Goal: Task Accomplishment & Management: Manage account settings

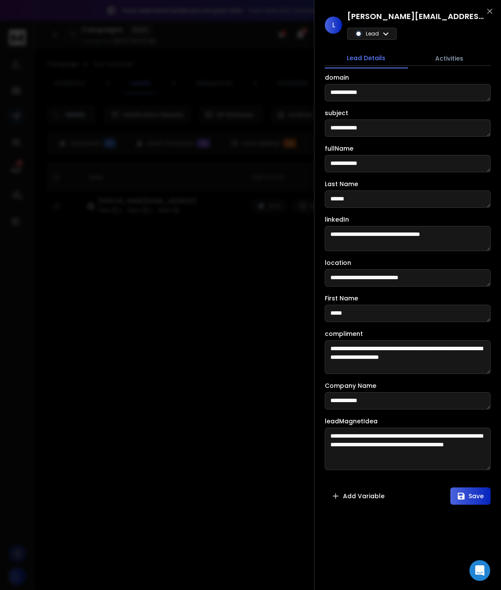
click at [477, 492] on button "Save" at bounding box center [470, 495] width 40 height 17
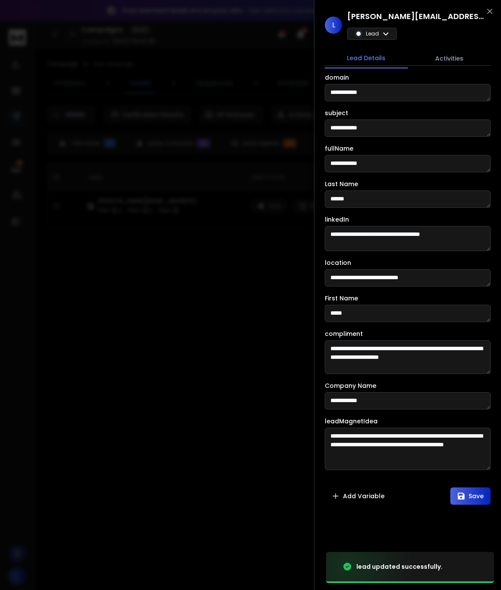
click at [174, 411] on div at bounding box center [250, 295] width 501 height 590
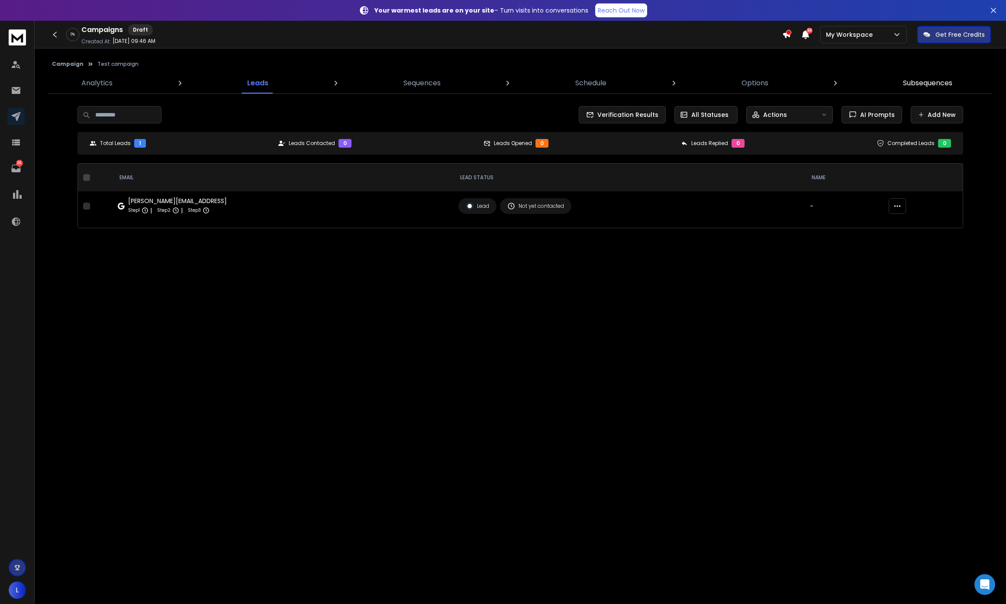
click at [500, 84] on p "Subsequences" at bounding box center [927, 83] width 49 height 10
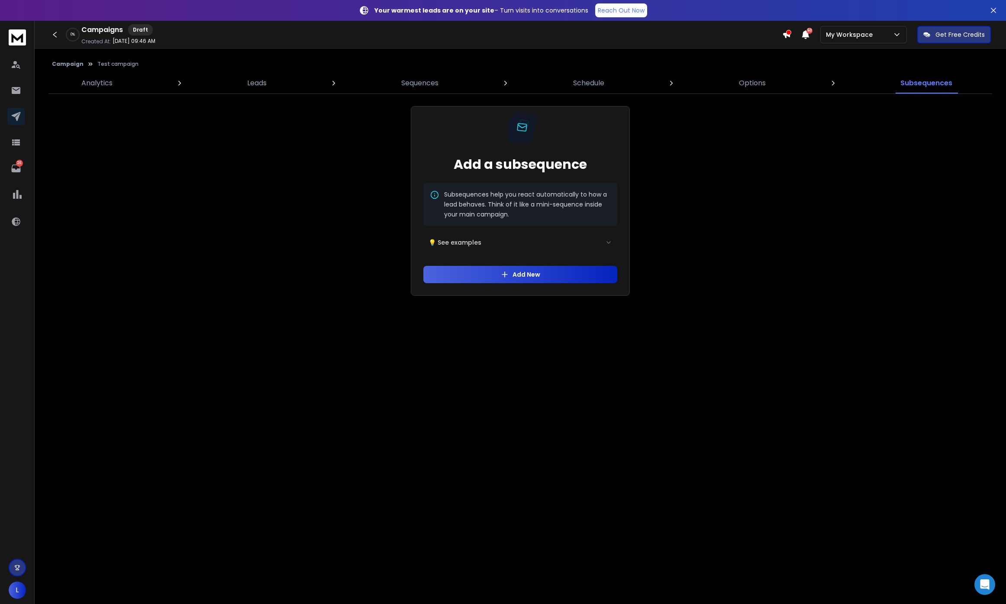
click at [500, 86] on div "Analytics Leads Sequences Schedule Options Subsequences" at bounding box center [516, 83] width 936 height 21
click at [500, 88] on p "Options" at bounding box center [752, 83] width 27 height 10
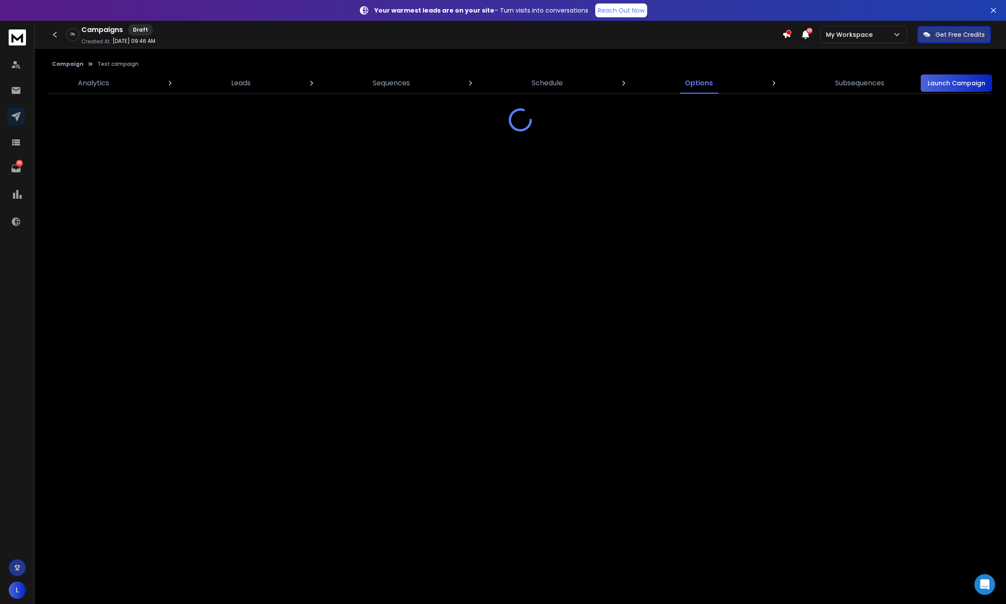
select select "*"
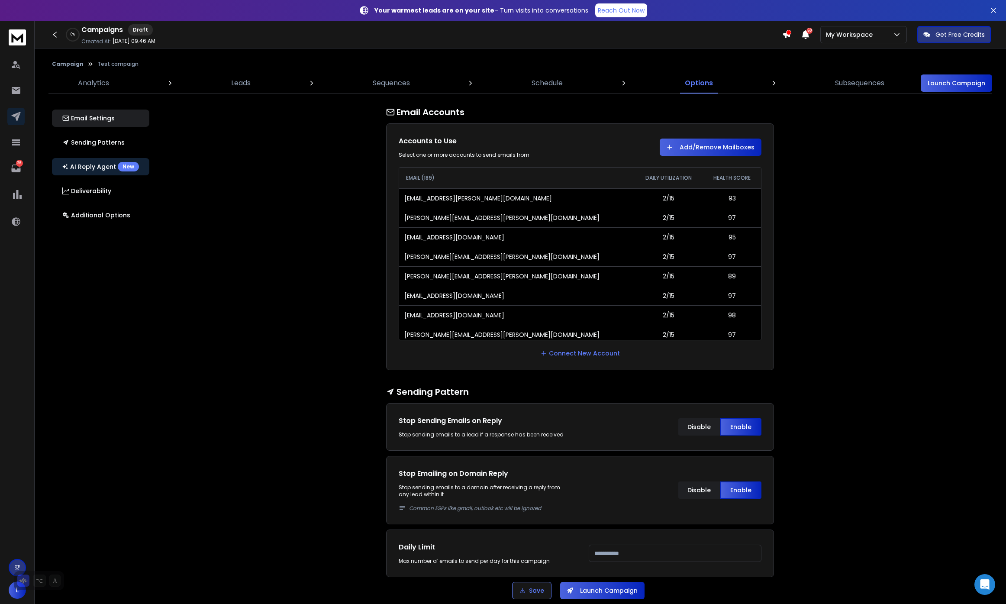
click at [87, 169] on p "AI Reply Agent New" at bounding box center [100, 167] width 77 height 10
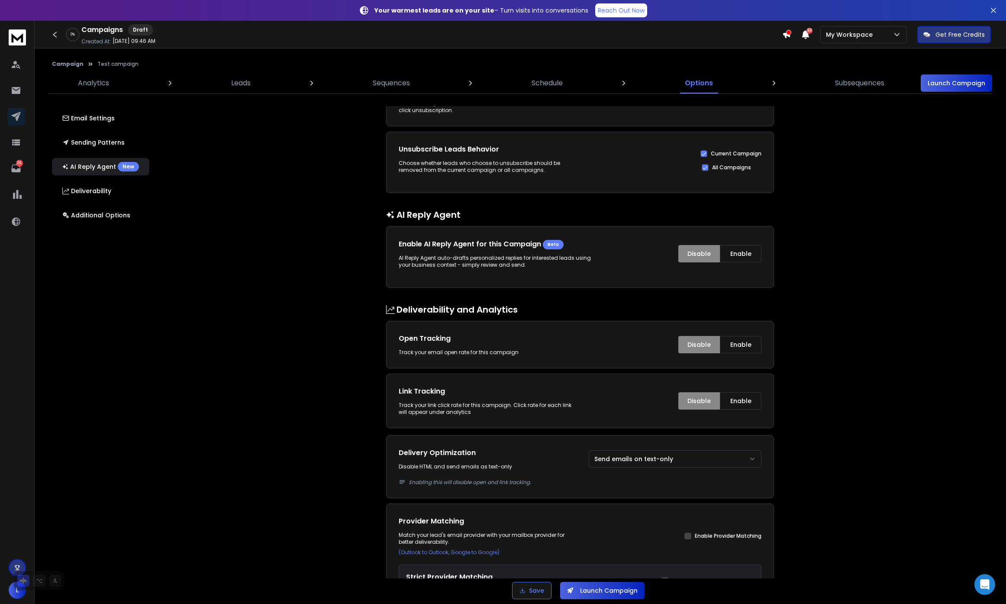
scroll to position [884, 0]
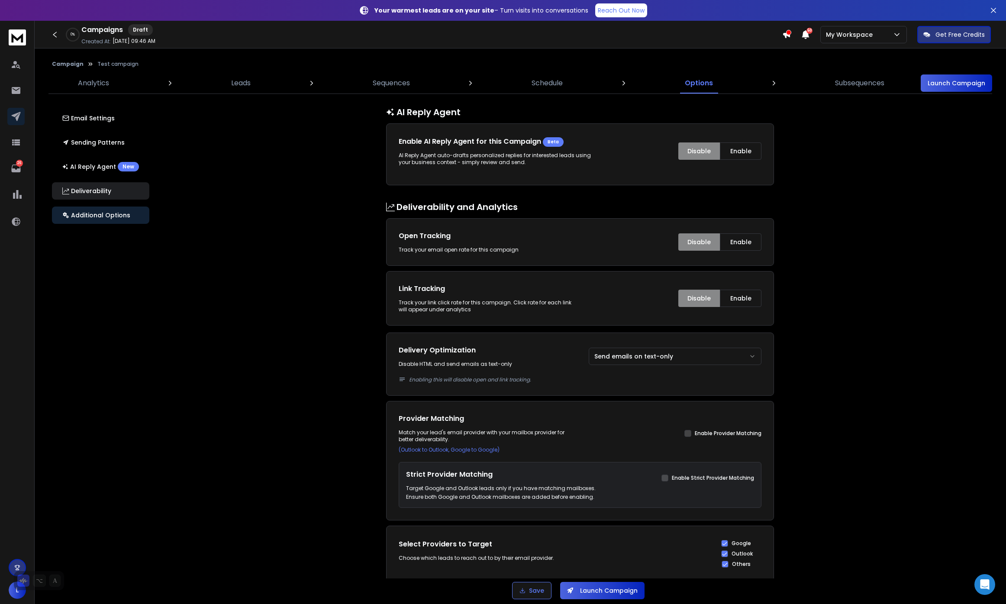
click at [104, 215] on p "Additional Options" at bounding box center [96, 215] width 68 height 9
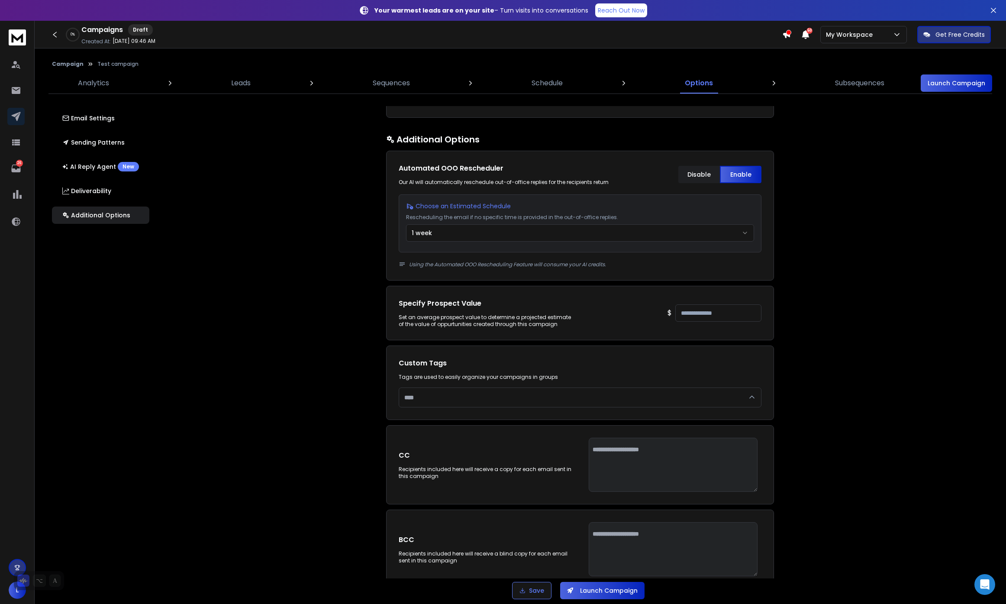
scroll to position [1549, 0]
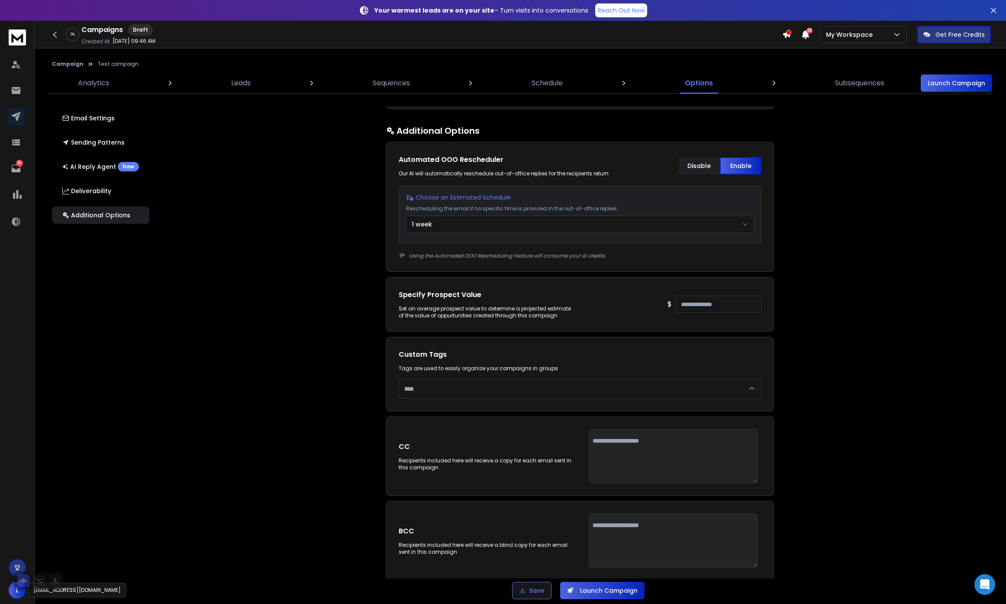
click at [15, 589] on span "L" at bounding box center [17, 589] width 17 height 17
click at [87, 569] on div "Settings" at bounding box center [79, 576] width 82 height 14
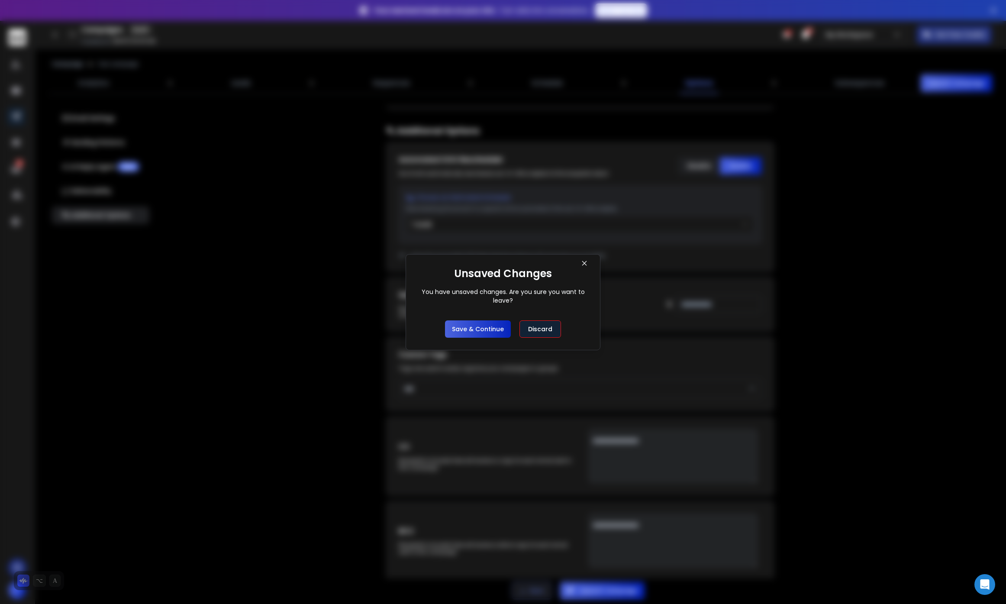
click at [487, 330] on button "Save & Continue" at bounding box center [478, 328] width 66 height 17
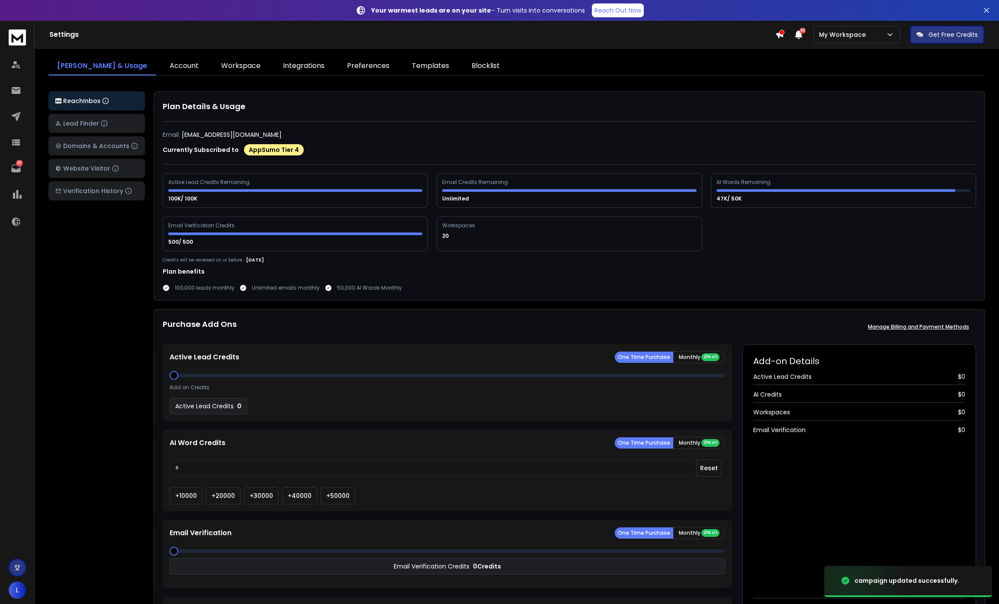
click at [283, 64] on link "Integrations" at bounding box center [303, 66] width 59 height 18
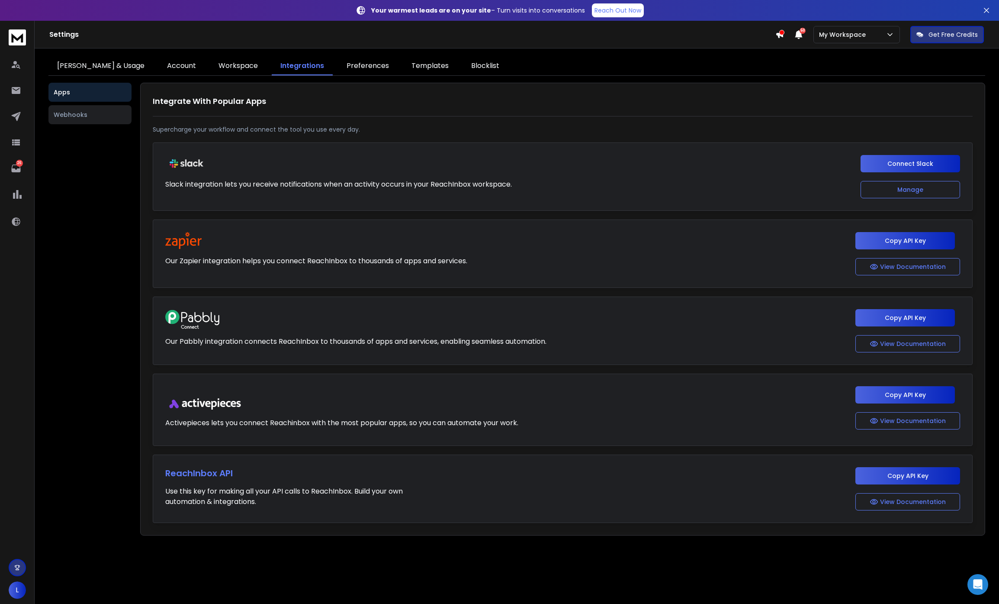
click at [95, 116] on button "Webhooks" at bounding box center [89, 114] width 83 height 19
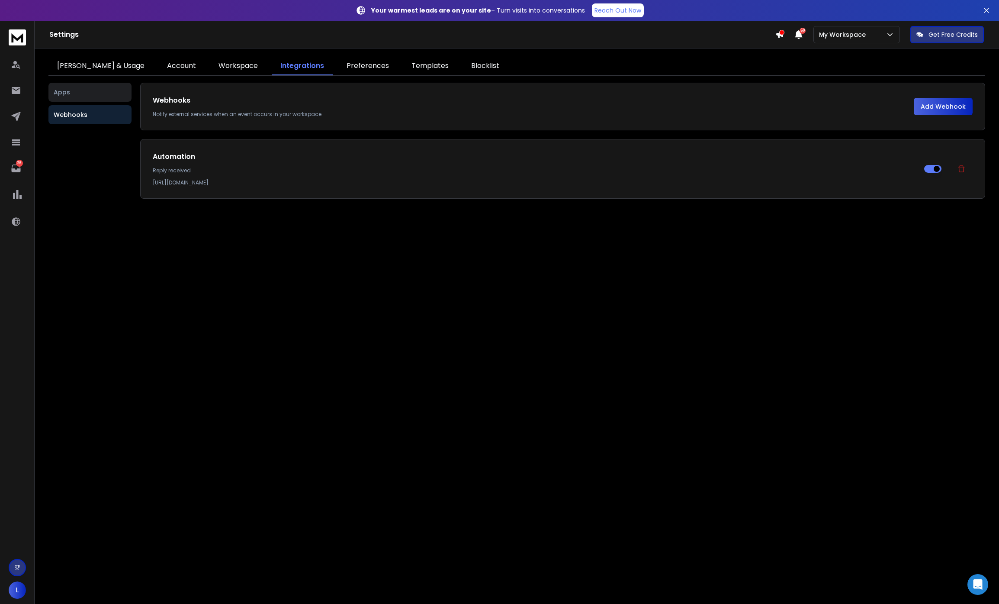
click at [500, 174] on p "Reply received" at bounding box center [535, 170] width 765 height 7
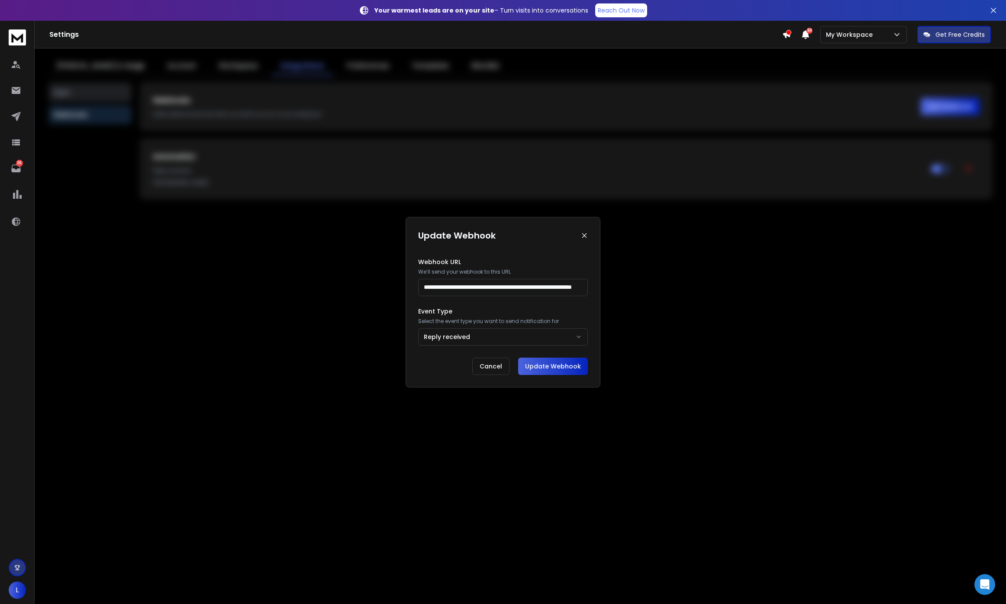
scroll to position [0, 68]
drag, startPoint x: 418, startPoint y: 288, endPoint x: 653, endPoint y: 288, distance: 235.0
click at [500, 288] on div "**********" at bounding box center [503, 302] width 1006 height 188
paste input "**********"
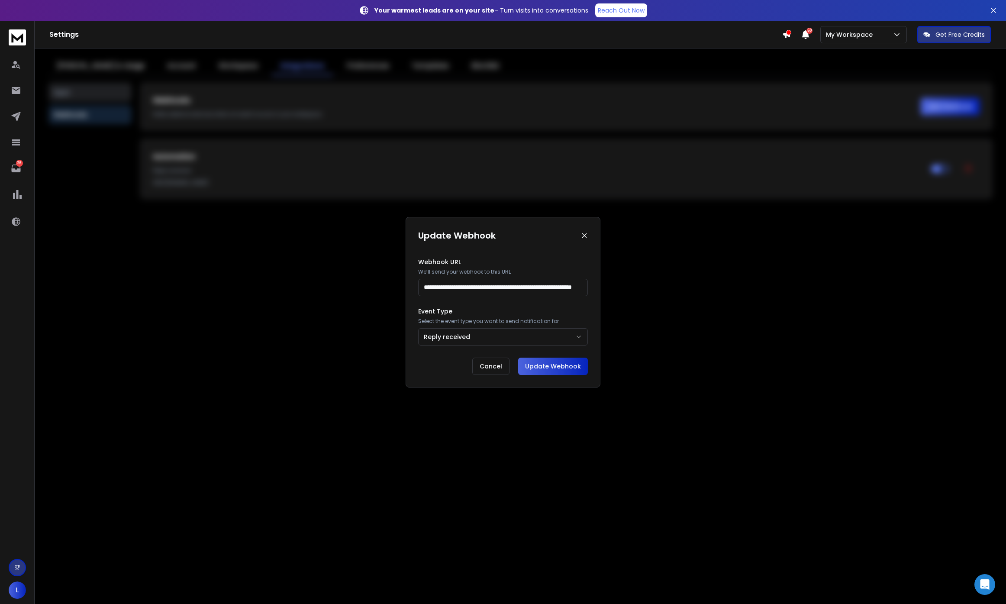
scroll to position [0, 64]
type input "**********"
click at [500, 365] on button "Cancel" at bounding box center [490, 365] width 37 height 17
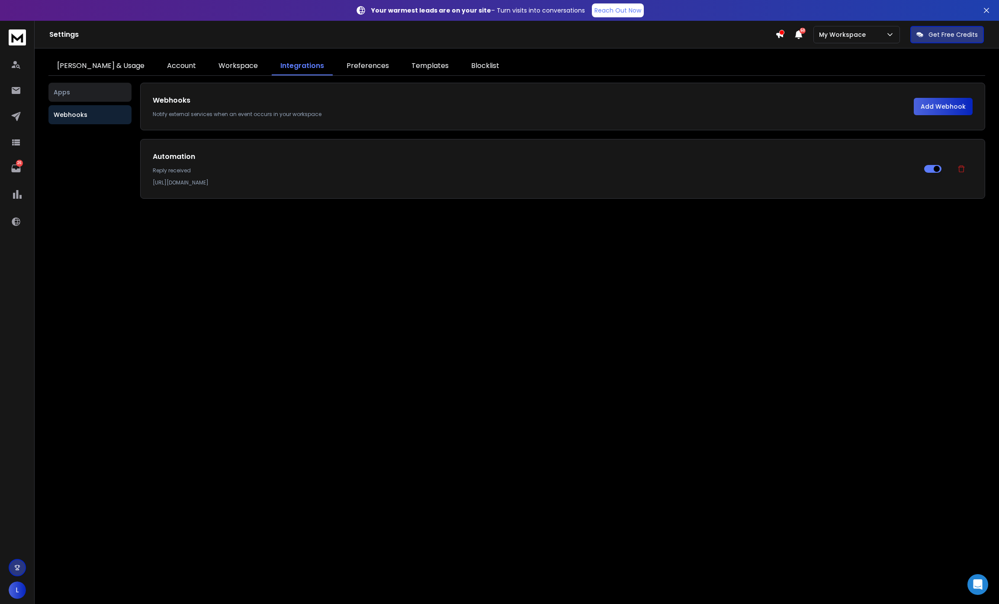
click at [500, 110] on button "Add Webhook" at bounding box center [943, 106] width 59 height 17
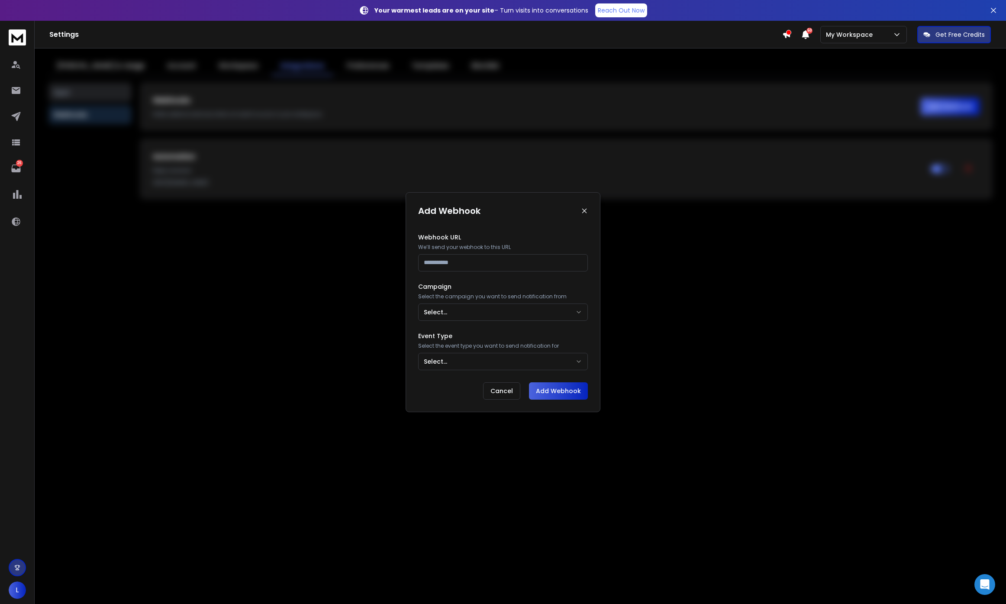
click at [500, 265] on input at bounding box center [503, 262] width 170 height 17
click at [481, 319] on button "Select..." at bounding box center [503, 311] width 170 height 17
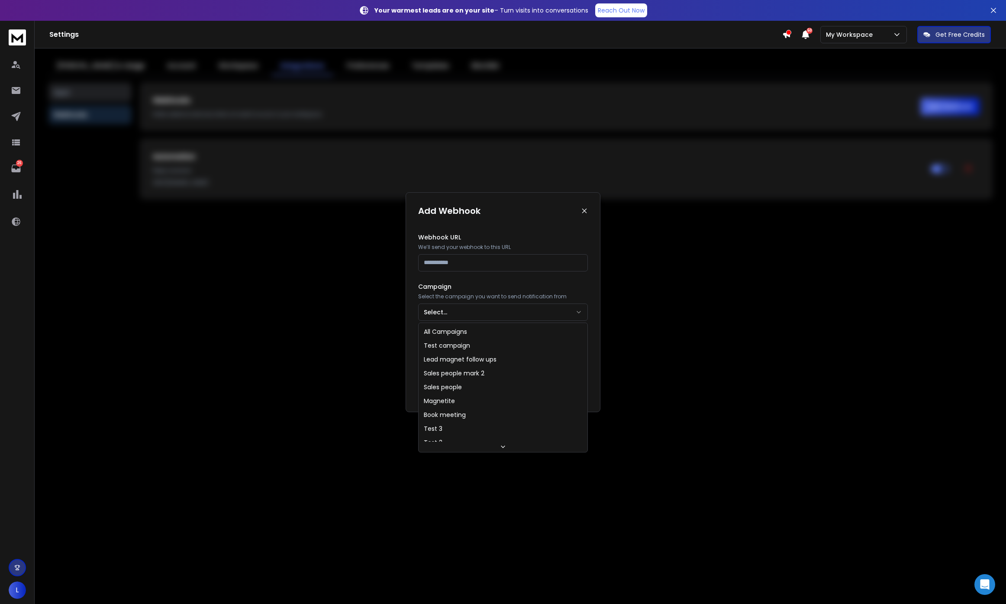
select select "*****"
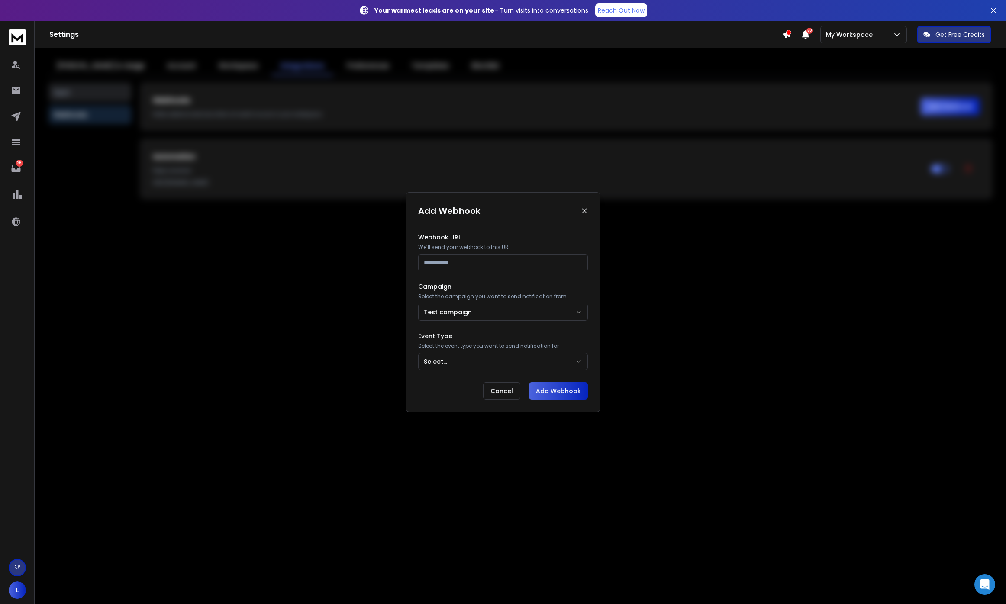
click at [492, 356] on button "Select..." at bounding box center [503, 361] width 170 height 17
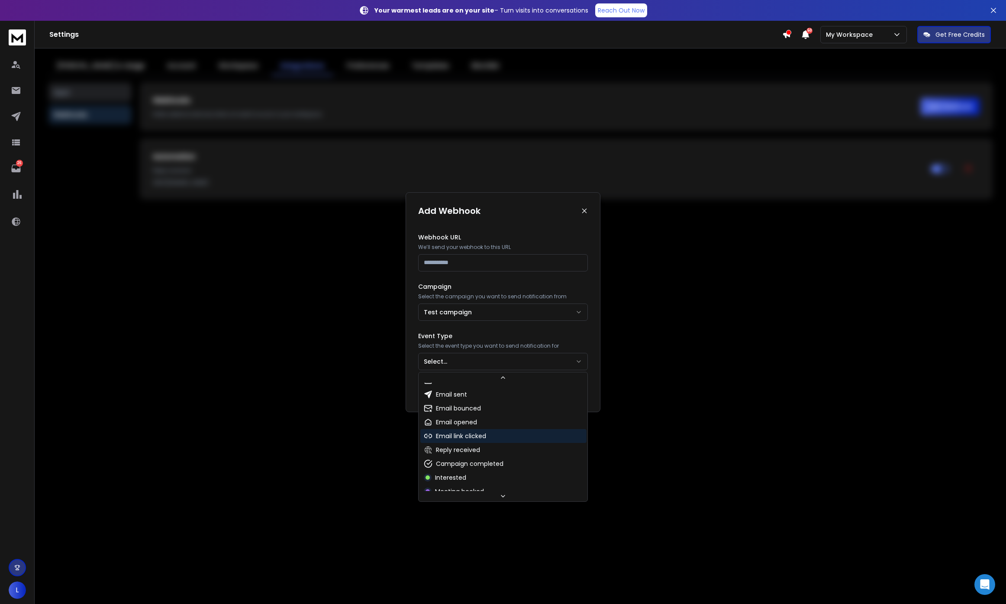
scroll to position [18, 0]
select select "**********"
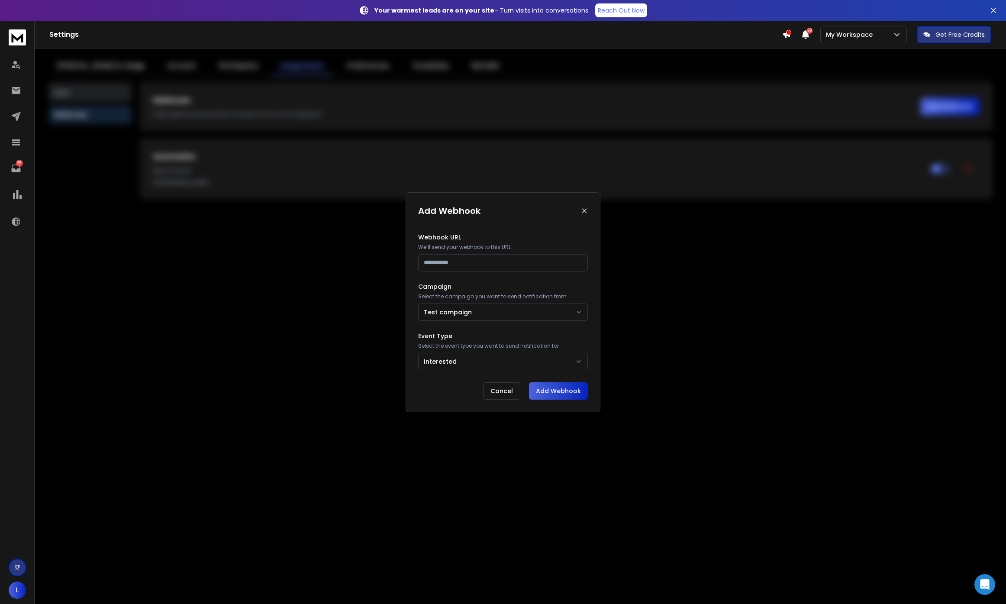
click at [491, 261] on input at bounding box center [503, 262] width 170 height 17
paste input "**********"
type input "**********"
click at [500, 387] on button "Add Webhook" at bounding box center [558, 390] width 59 height 17
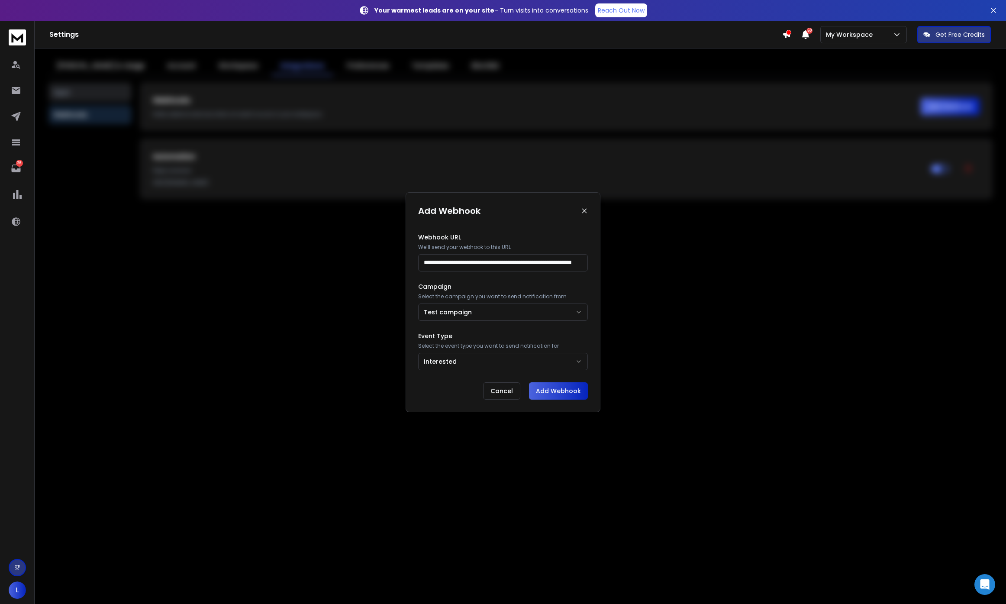
scroll to position [0, 0]
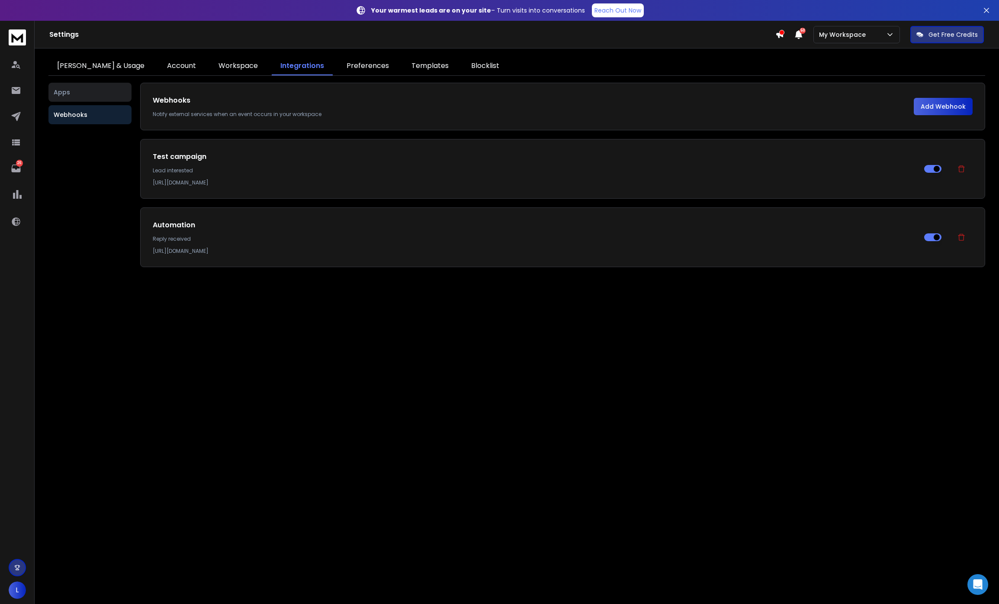
click at [500, 103] on button "Add Webhook" at bounding box center [943, 106] width 59 height 17
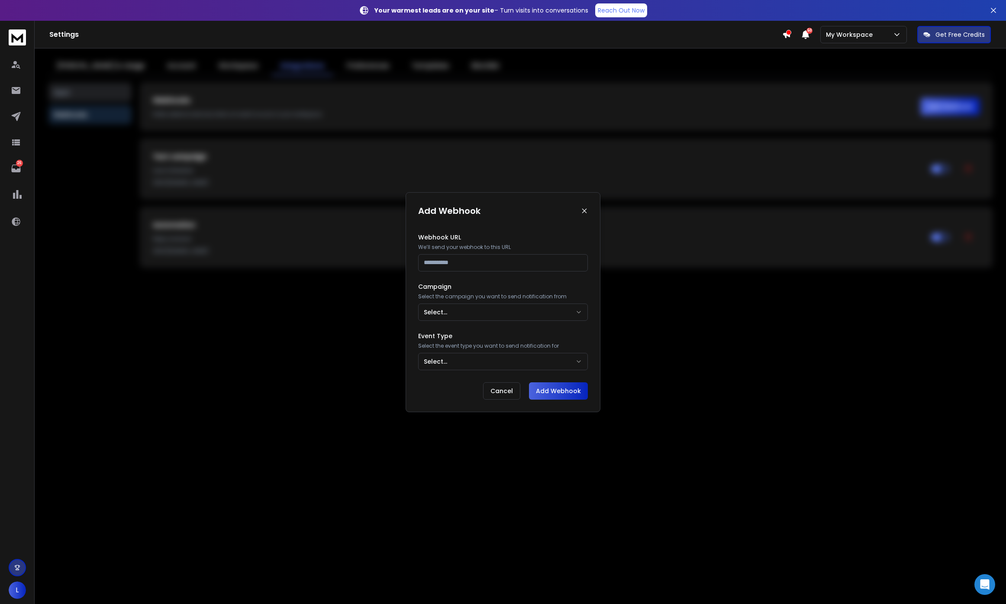
click at [471, 266] on input at bounding box center [503, 262] width 170 height 17
paste input "**********"
type input "**********"
click at [483, 313] on button "Select..." at bounding box center [503, 311] width 170 height 17
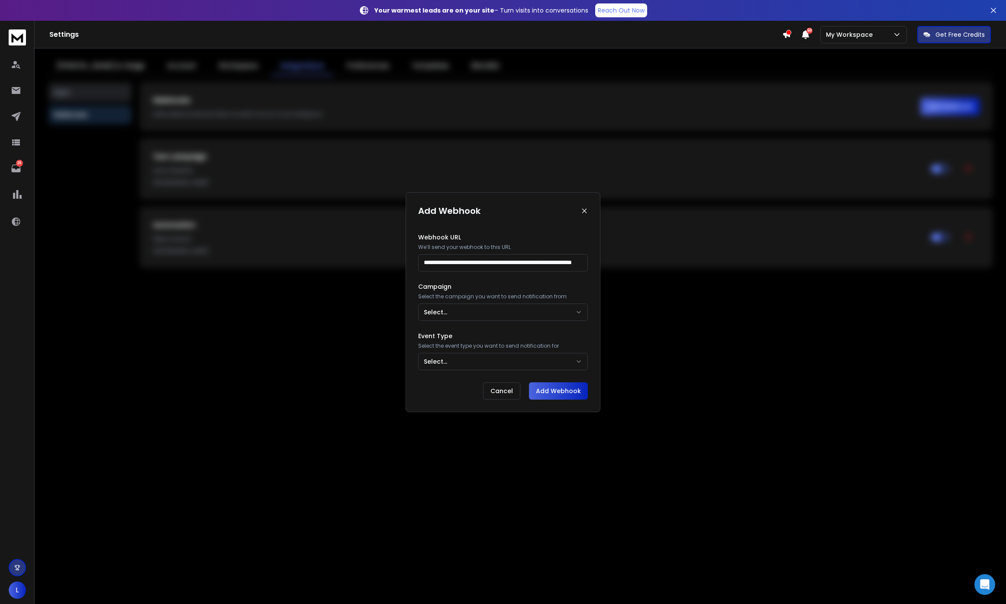
scroll to position [0, 0]
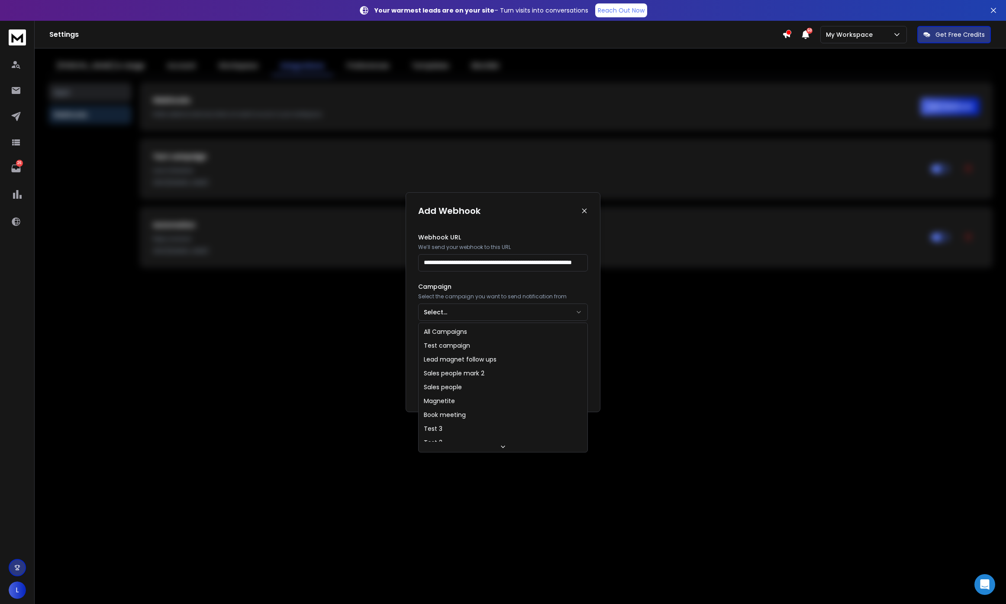
select select "*****"
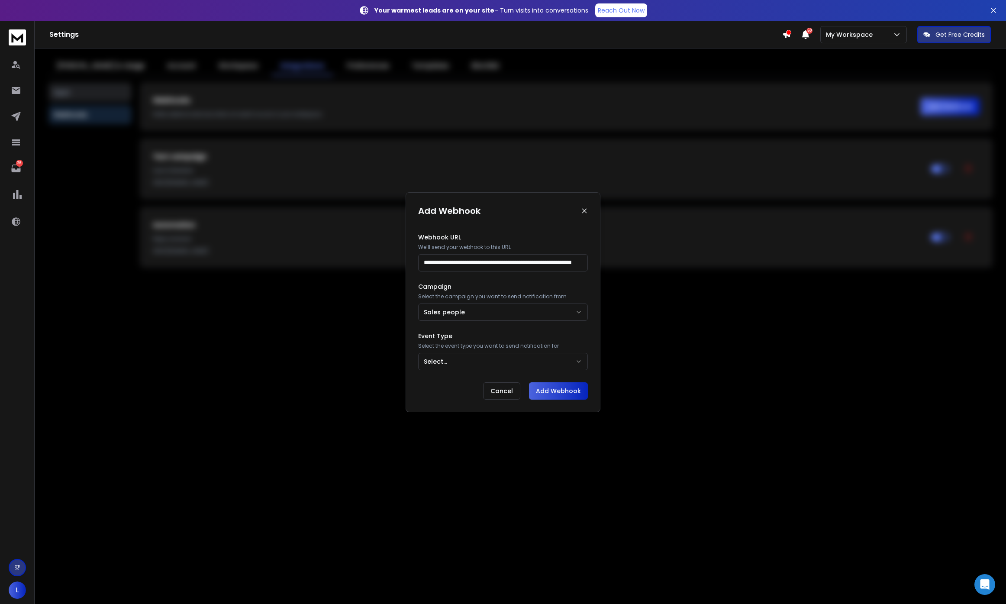
click at [481, 366] on button "Select..." at bounding box center [503, 361] width 170 height 17
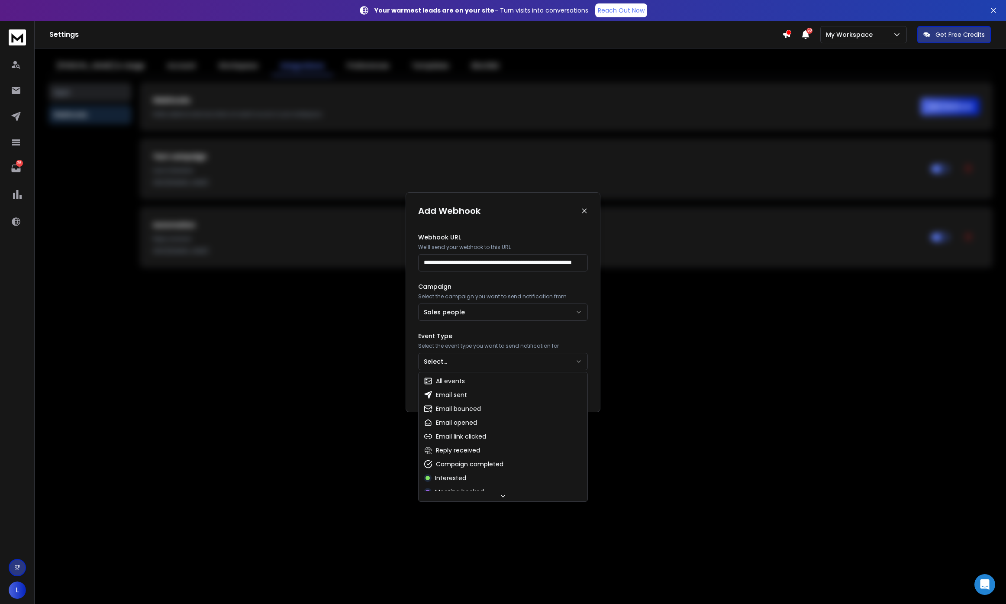
select select "**********"
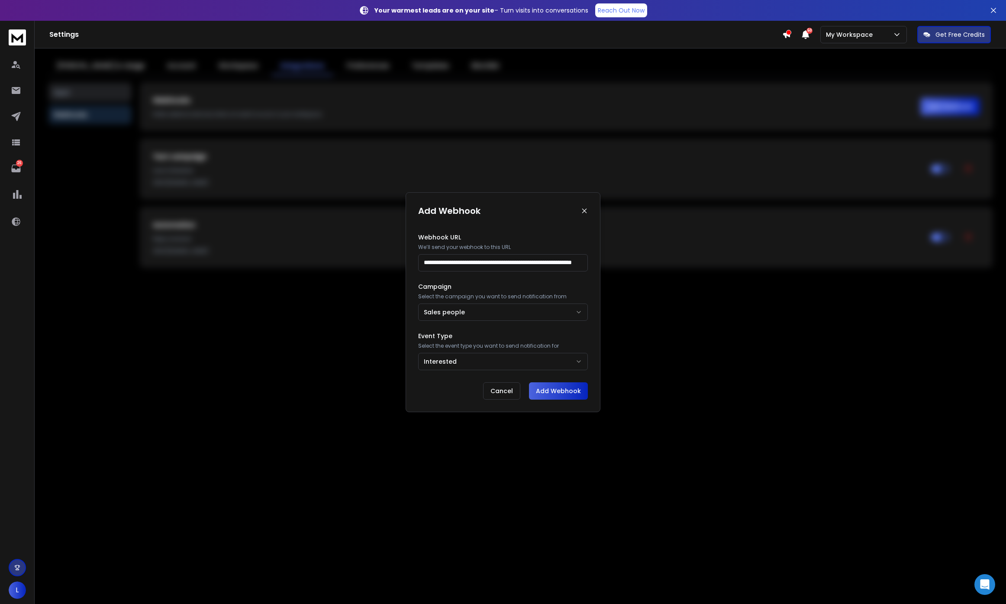
click at [488, 360] on button "Interested" at bounding box center [503, 361] width 170 height 17
click at [500, 386] on button "Add Webhook" at bounding box center [558, 390] width 59 height 17
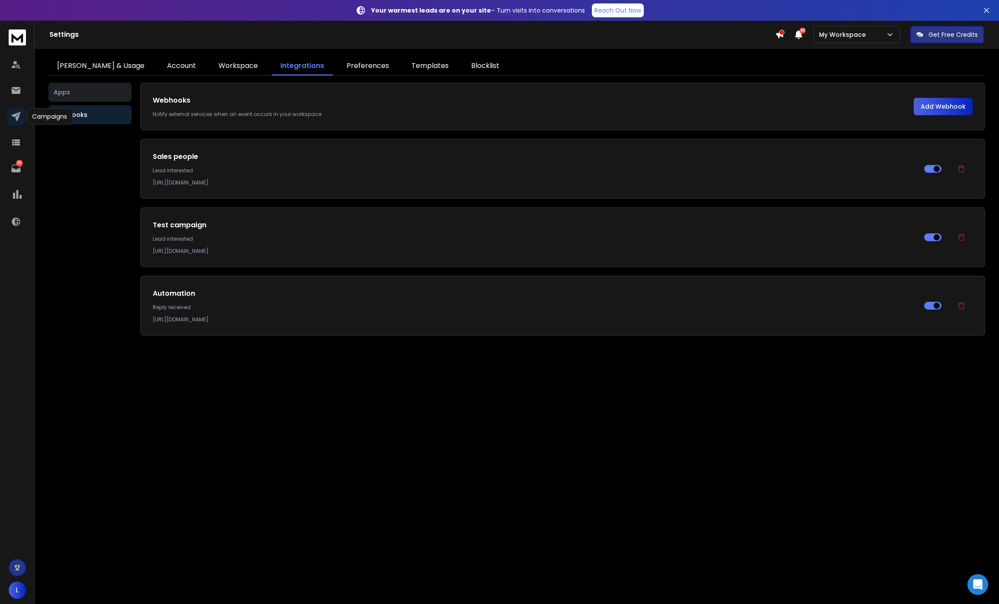
click at [15, 112] on icon at bounding box center [16, 116] width 10 height 10
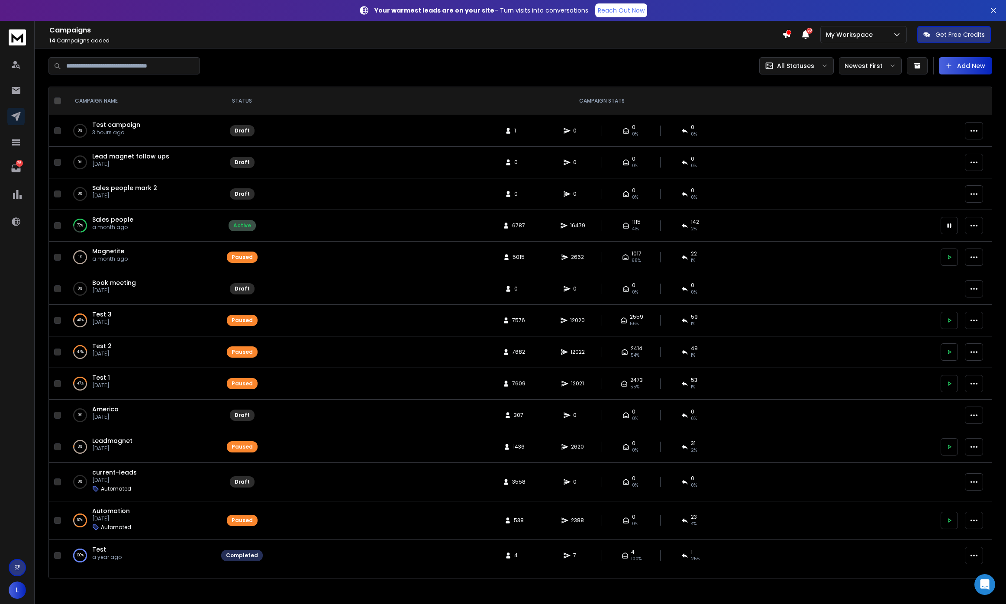
click at [140, 123] on div "0 % Test campaign 3 hours ago" at bounding box center [140, 130] width 134 height 21
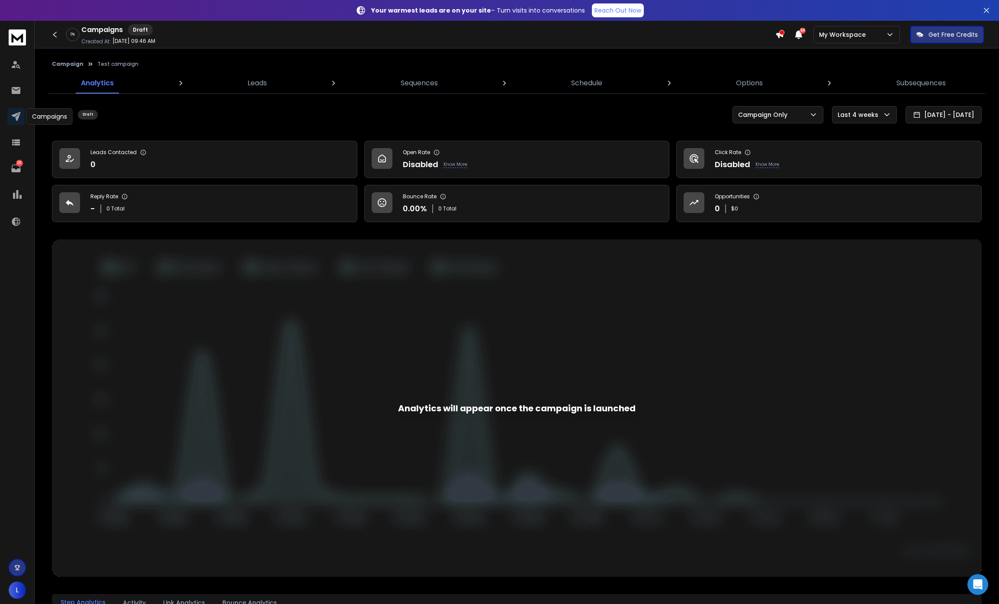
click at [13, 111] on icon at bounding box center [16, 116] width 10 height 10
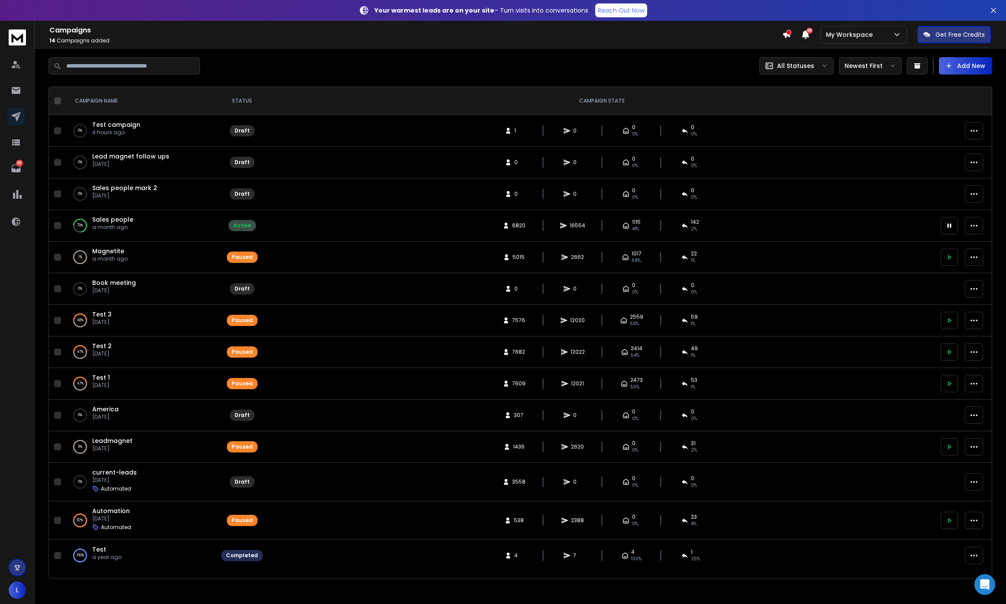
click at [129, 124] on span "Test campaign" at bounding box center [116, 124] width 48 height 9
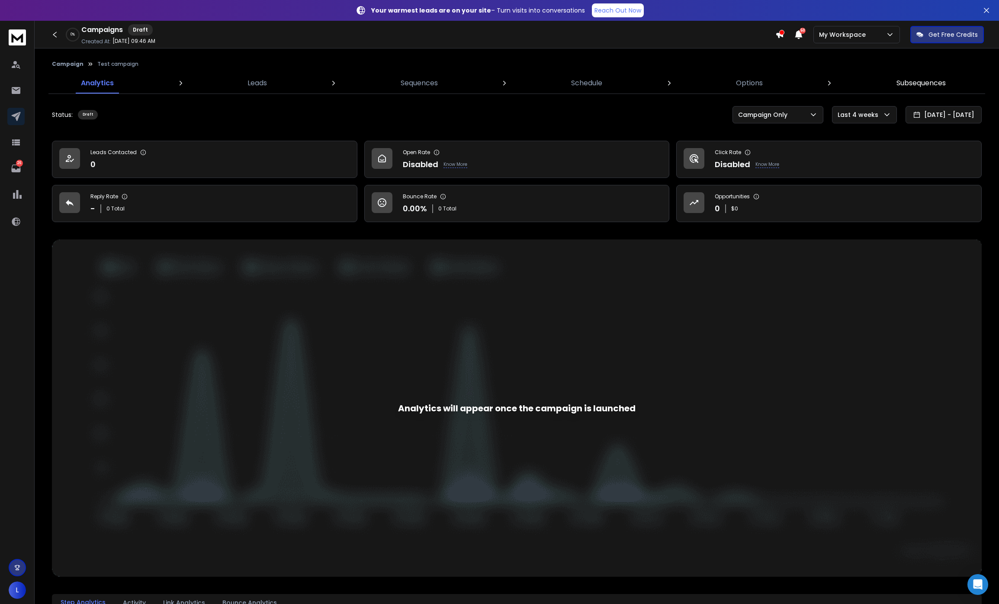
click at [500, 83] on p "Subsequences" at bounding box center [921, 83] width 49 height 10
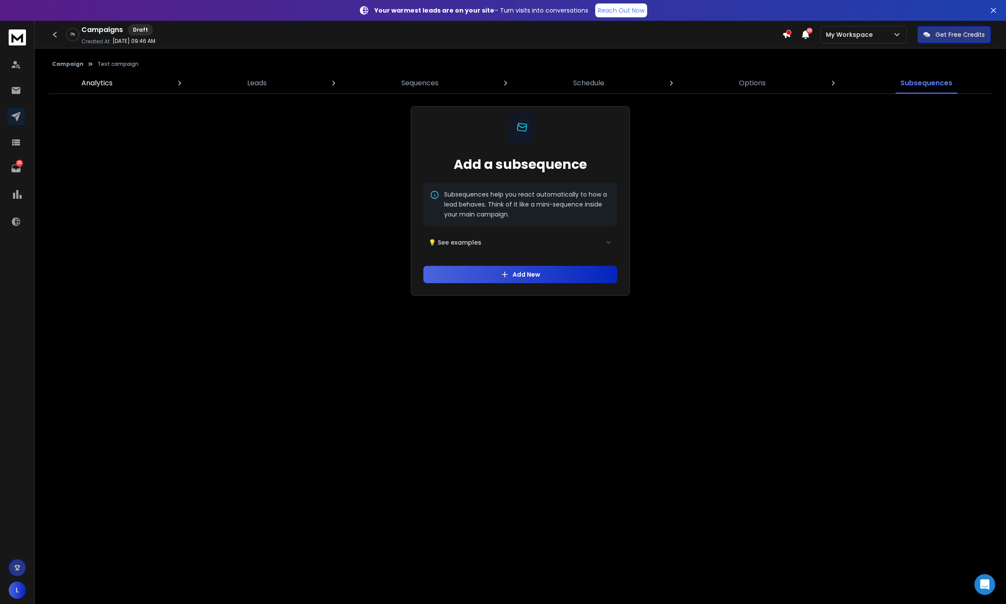
click at [101, 83] on p "Analytics" at bounding box center [96, 83] width 31 height 10
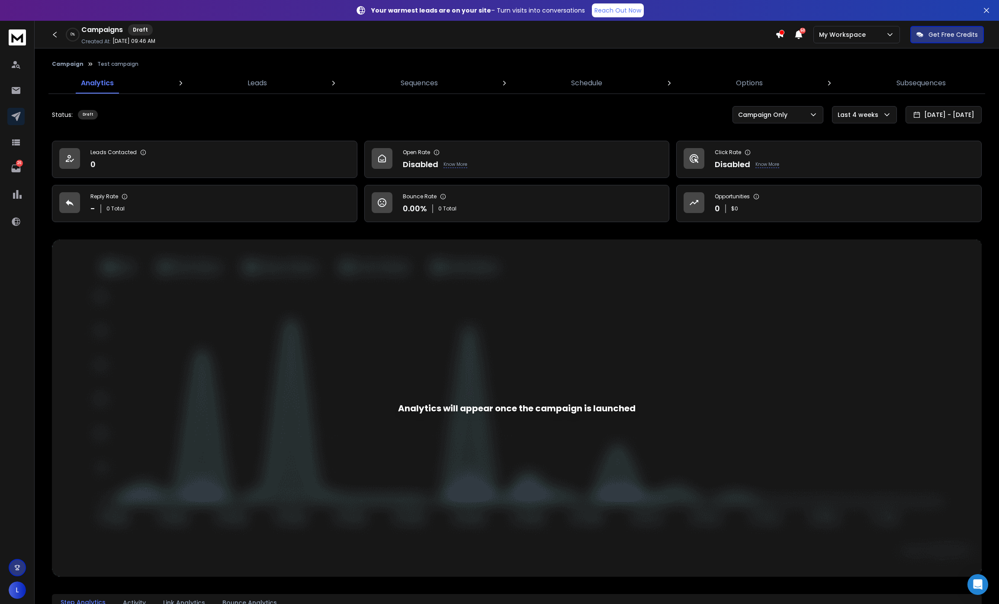
click at [500, 84] on div "Analytics Leads Sequences Schedule Options Subsequences" at bounding box center [513, 83] width 930 height 21
click at [500, 84] on p "Options" at bounding box center [749, 83] width 27 height 10
select select "*"
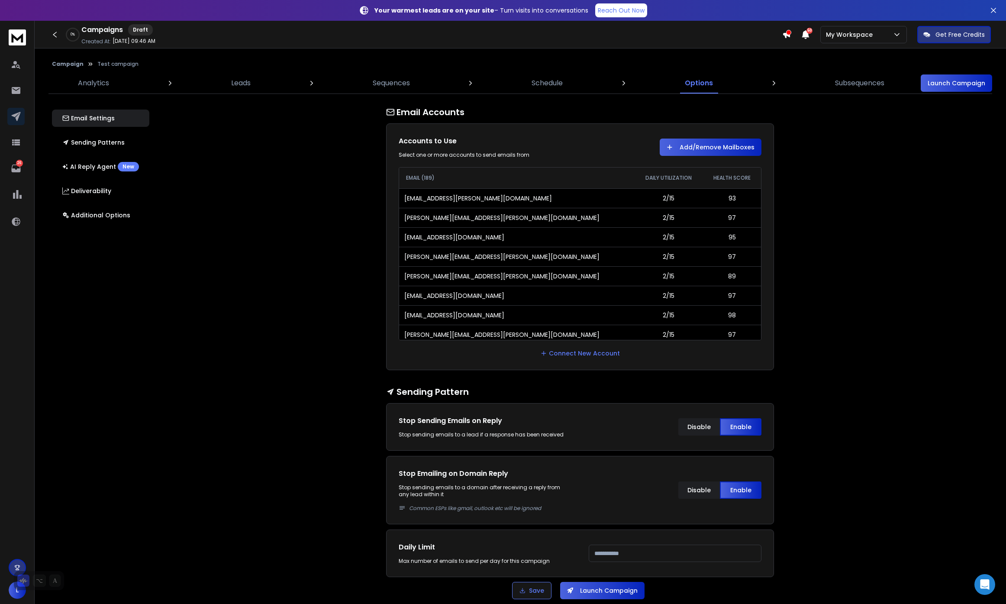
click at [500, 87] on button "Launch Campaign" at bounding box center [955, 82] width 71 height 17
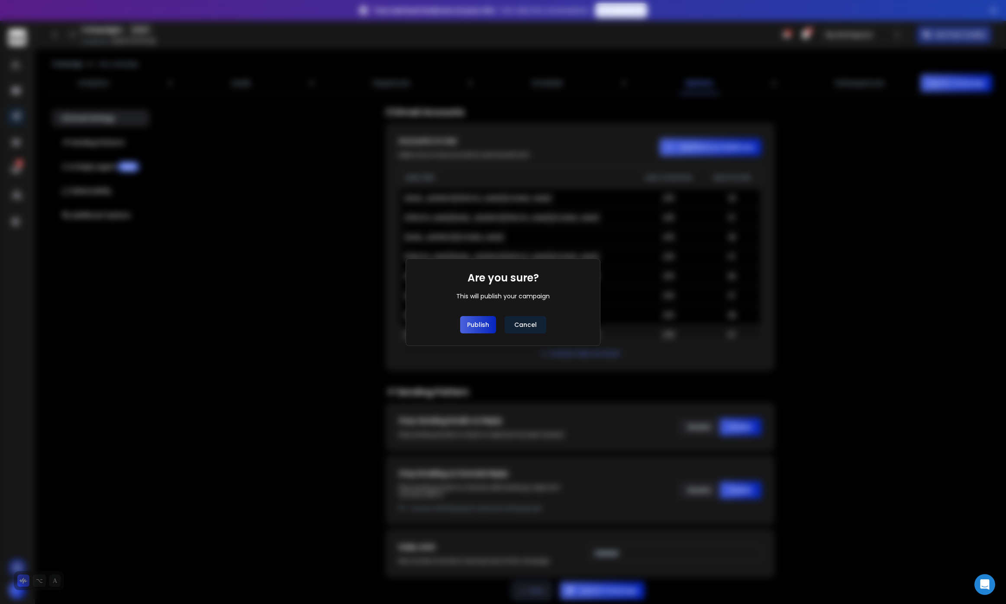
click at [476, 326] on button "Publish" at bounding box center [478, 324] width 36 height 17
